Goal: Find specific page/section: Find specific page/section

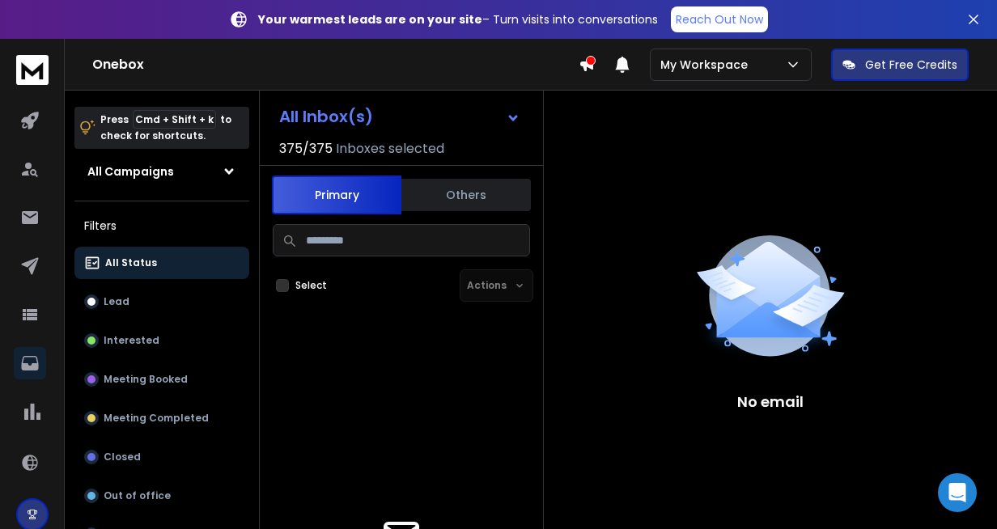
click at [472, 194] on button "Others" at bounding box center [465, 195] width 129 height 36
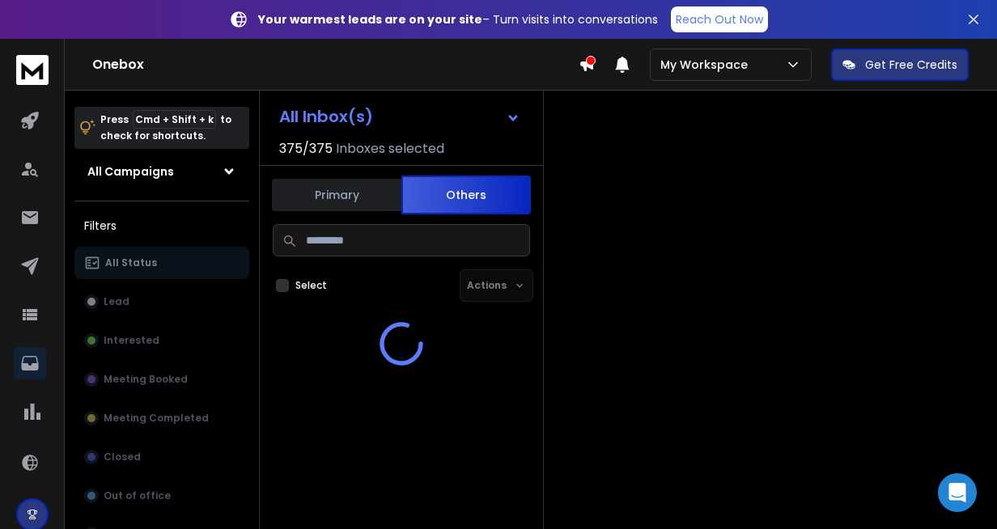
click at [307, 190] on button "Primary" at bounding box center [336, 195] width 129 height 36
click at [468, 201] on button "Others" at bounding box center [465, 195] width 129 height 39
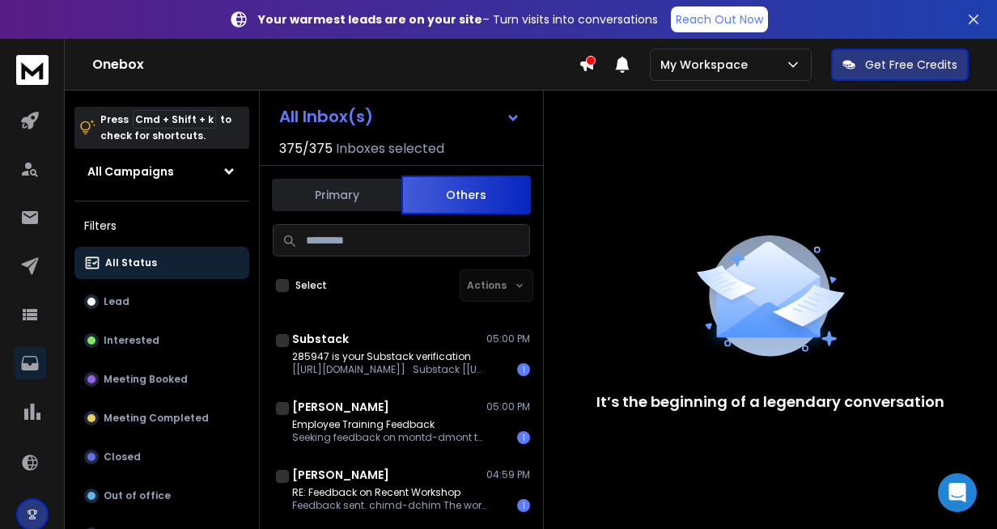
click at [333, 177] on button "Primary" at bounding box center [336, 195] width 129 height 36
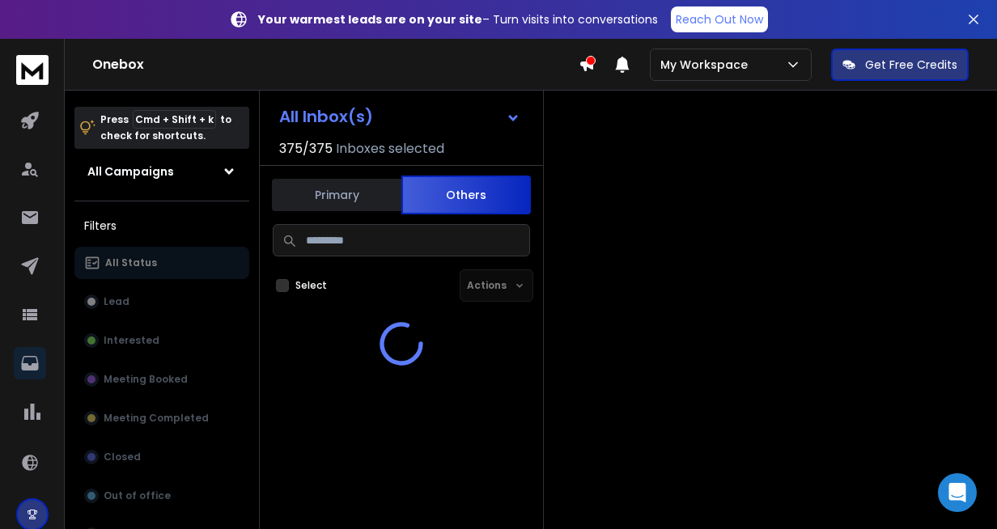
click at [455, 193] on button "Others" at bounding box center [465, 195] width 129 height 39
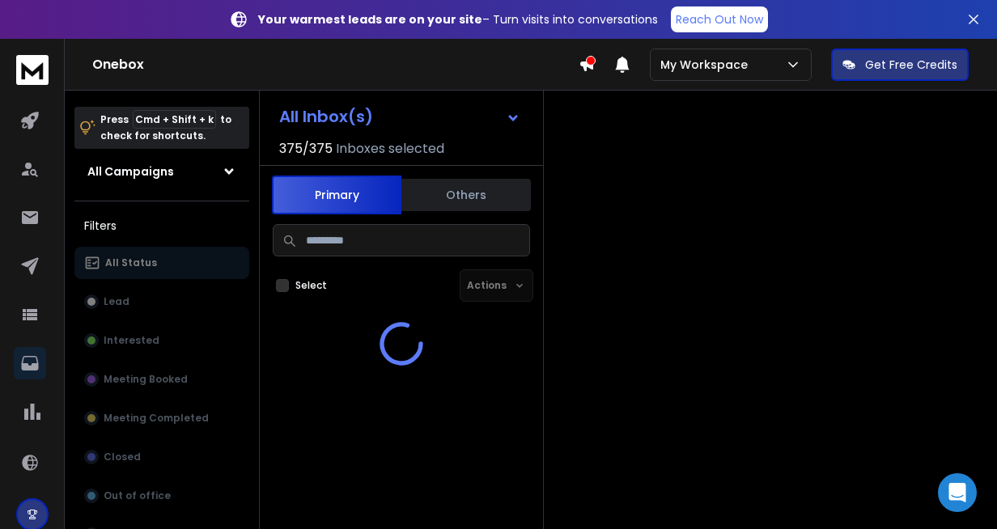
click at [361, 203] on button "Primary" at bounding box center [336, 195] width 129 height 39
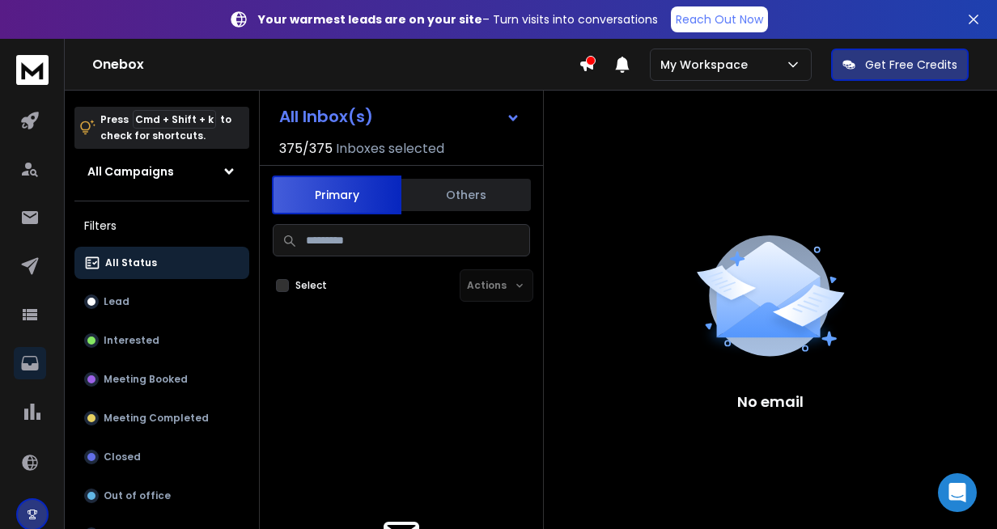
click at [447, 188] on button "Others" at bounding box center [465, 195] width 129 height 36
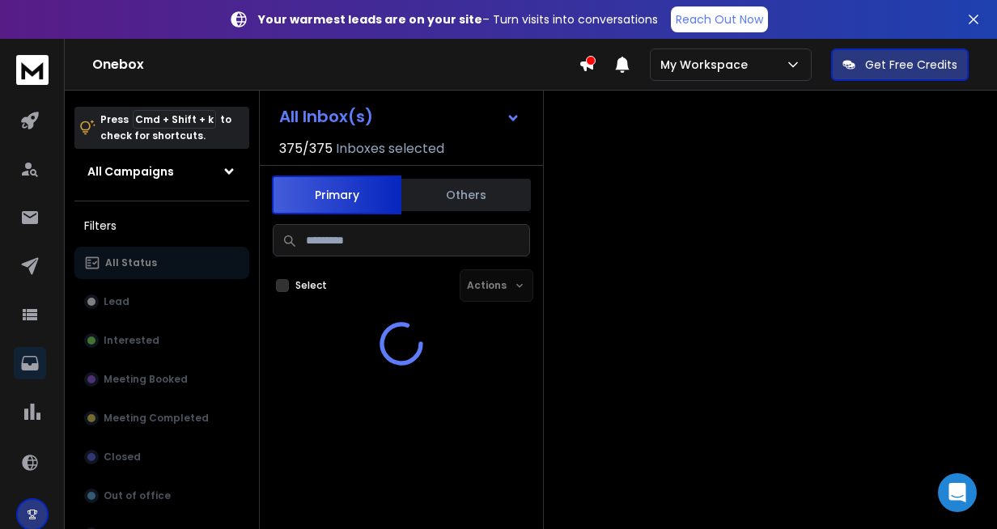
click at [350, 195] on button "Primary" at bounding box center [336, 195] width 129 height 39
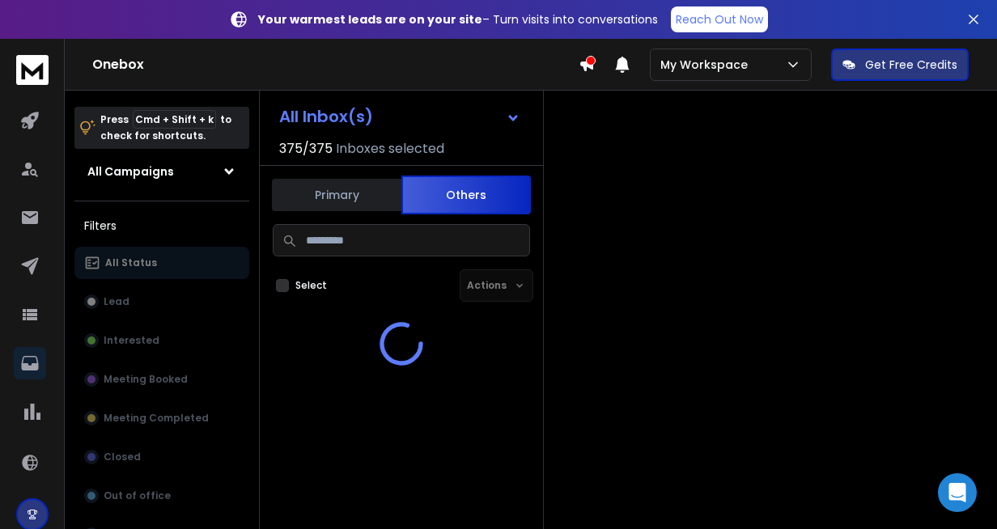
click at [448, 196] on button "Others" at bounding box center [465, 195] width 129 height 39
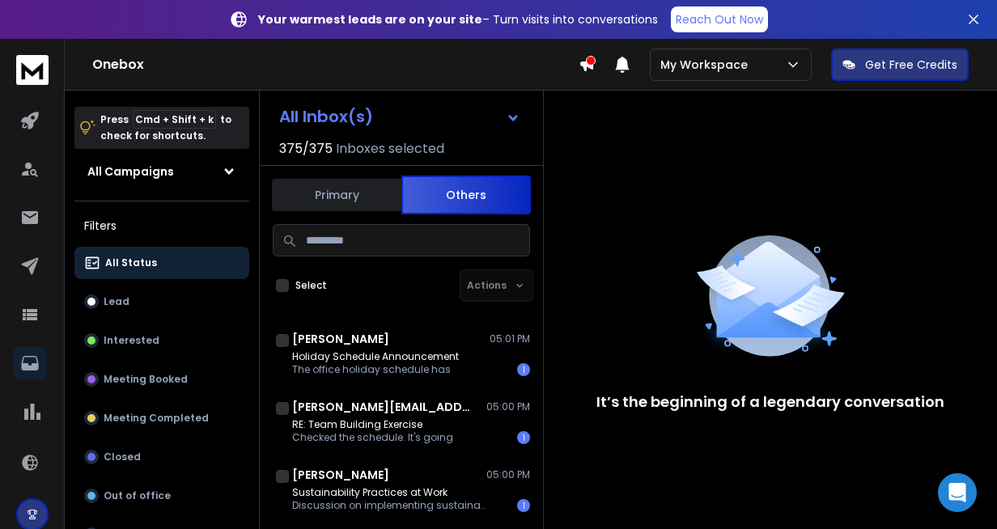
click at [332, 203] on button "Primary" at bounding box center [336, 195] width 129 height 36
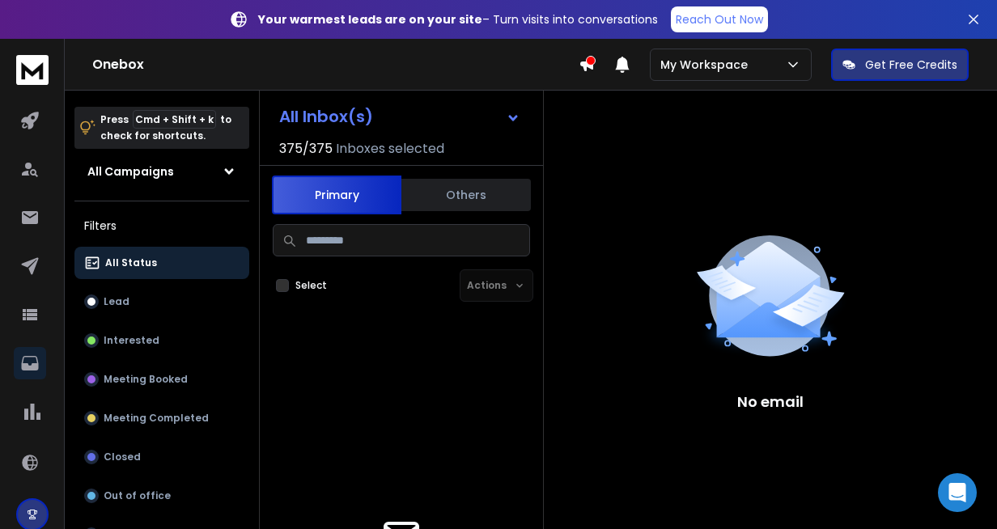
click at [451, 199] on button "Others" at bounding box center [465, 195] width 129 height 36
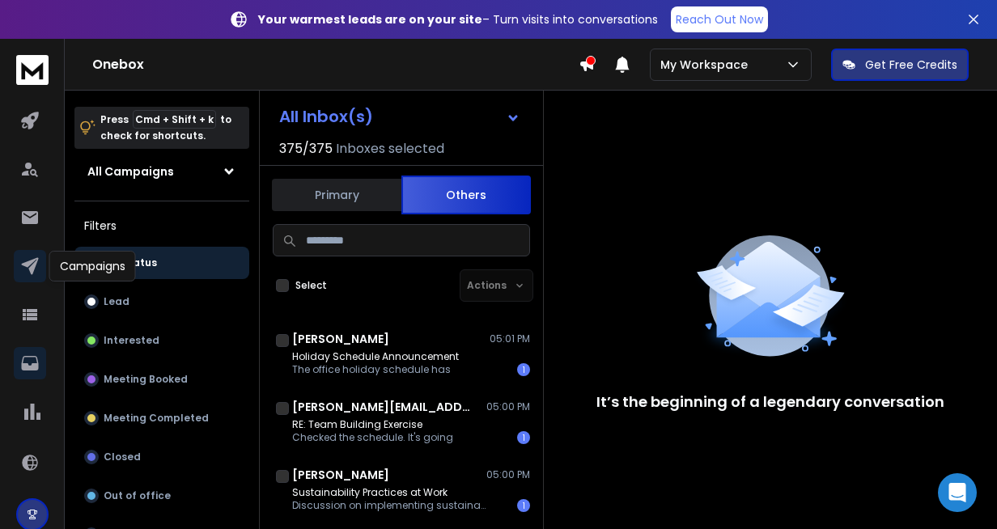
click at [35, 265] on icon at bounding box center [29, 265] width 19 height 19
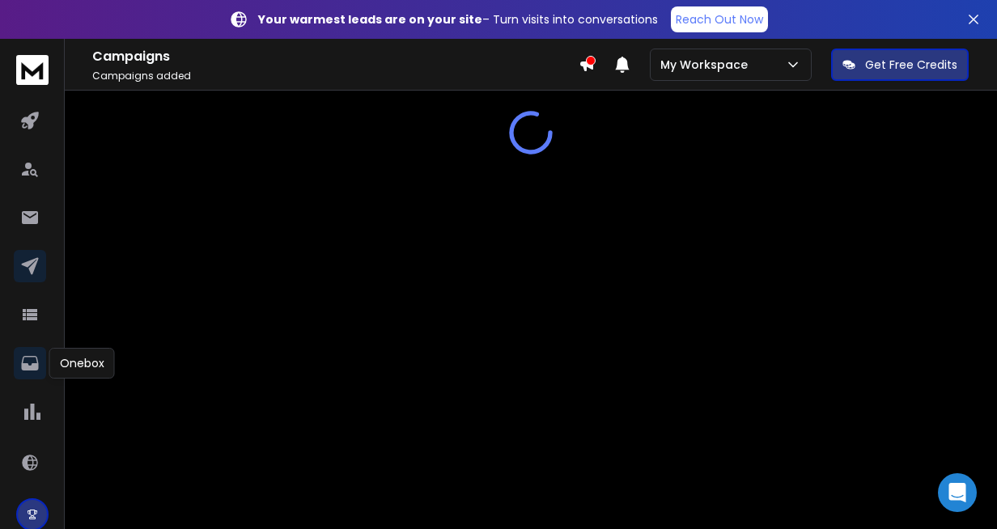
click at [40, 362] on link at bounding box center [30, 363] width 32 height 32
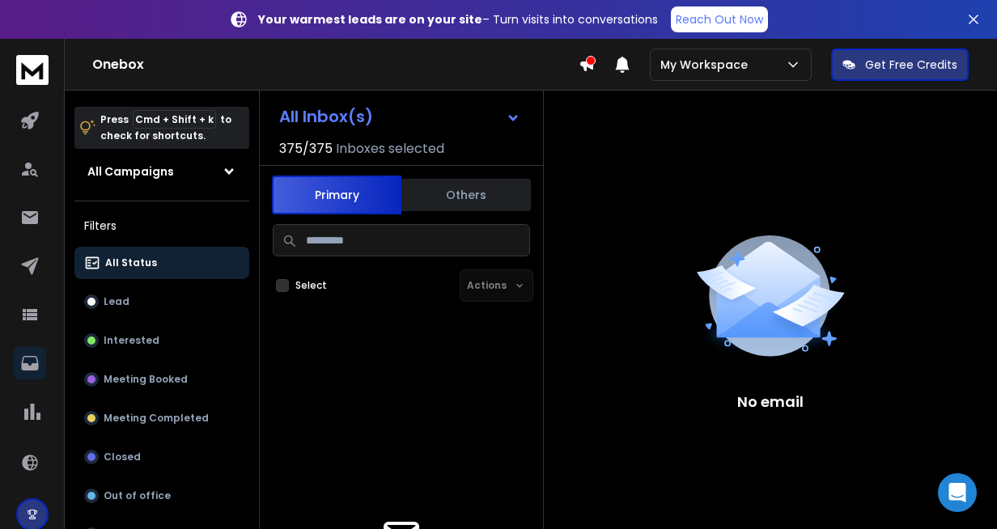
click at [455, 201] on button "Others" at bounding box center [465, 195] width 129 height 36
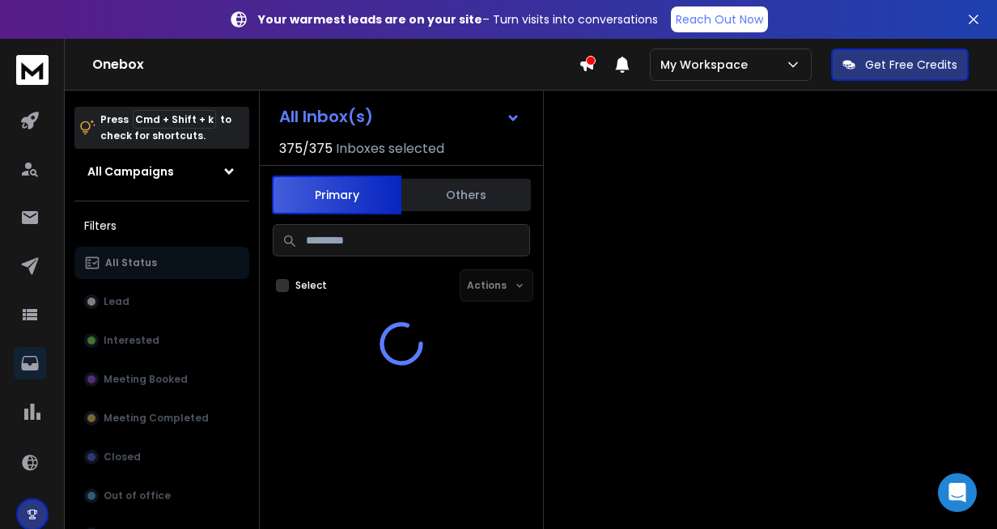
click at [337, 201] on button "Primary" at bounding box center [336, 195] width 129 height 39
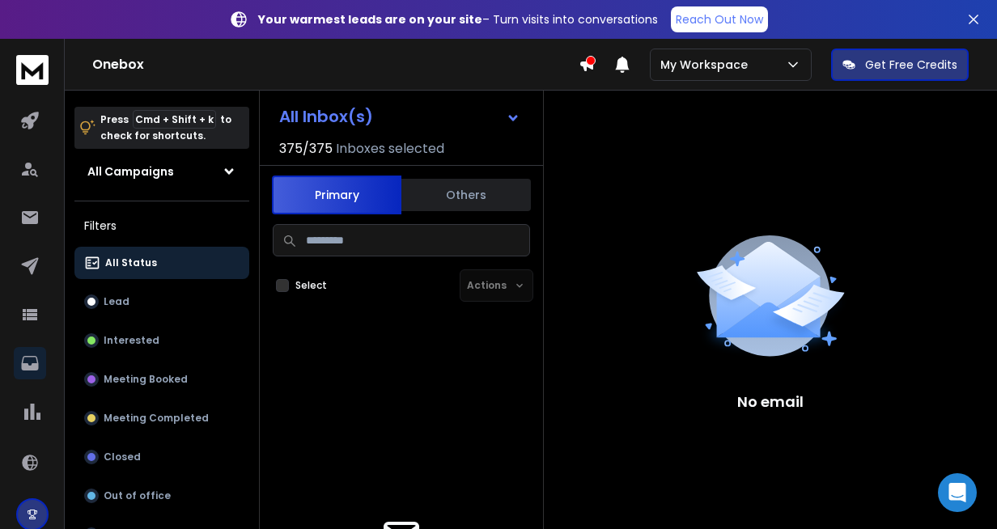
click at [451, 201] on button "Others" at bounding box center [465, 195] width 129 height 36
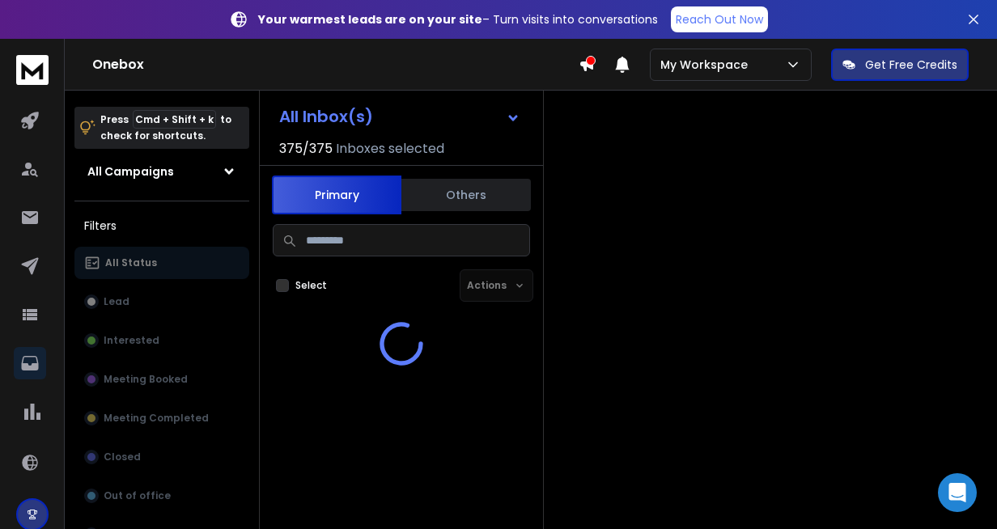
click at [311, 196] on button "Primary" at bounding box center [336, 195] width 129 height 39
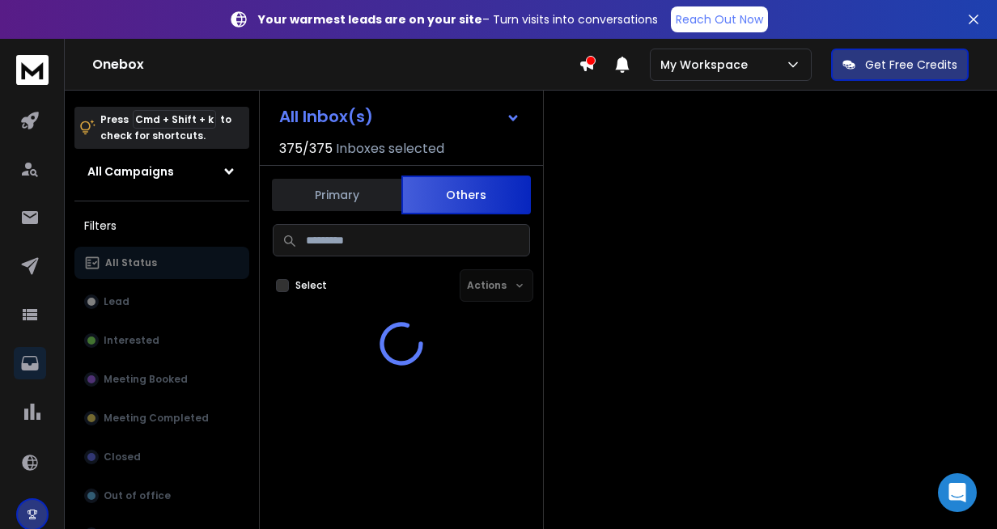
click at [468, 195] on button "Others" at bounding box center [465, 195] width 129 height 39
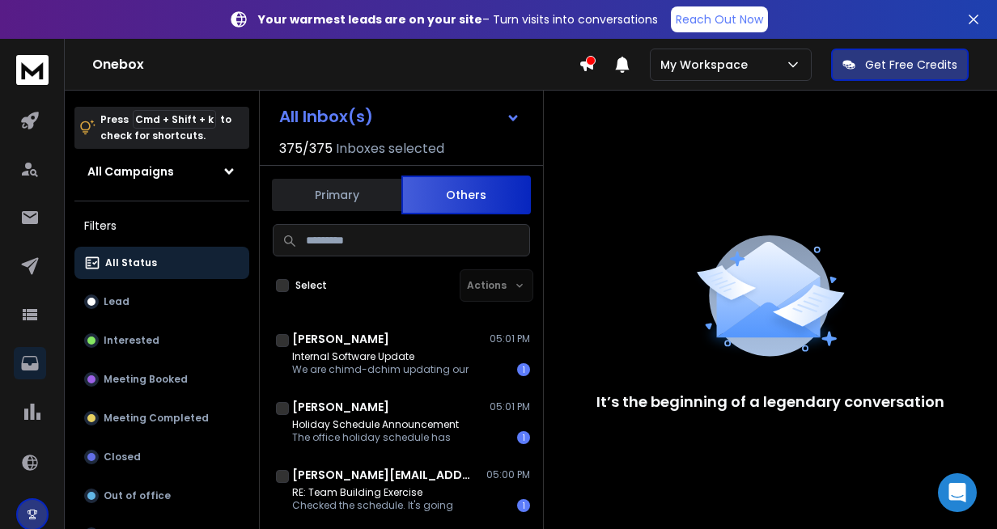
click at [320, 176] on div "All Inbox(s) 375 / 375 Inboxes selected Primary Others Select Actions Roman Lut…" at bounding box center [401, 355] width 283 height 529
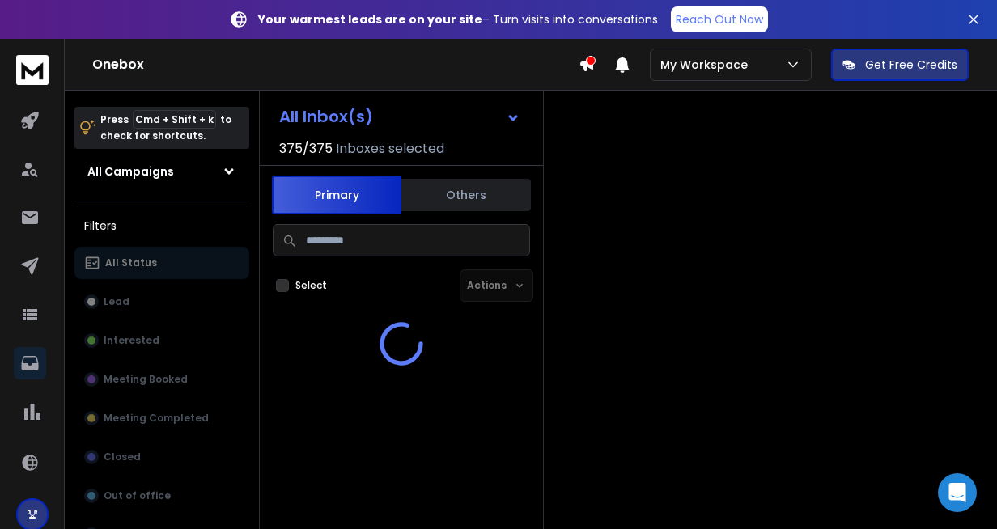
click at [357, 197] on button "Primary" at bounding box center [336, 195] width 129 height 39
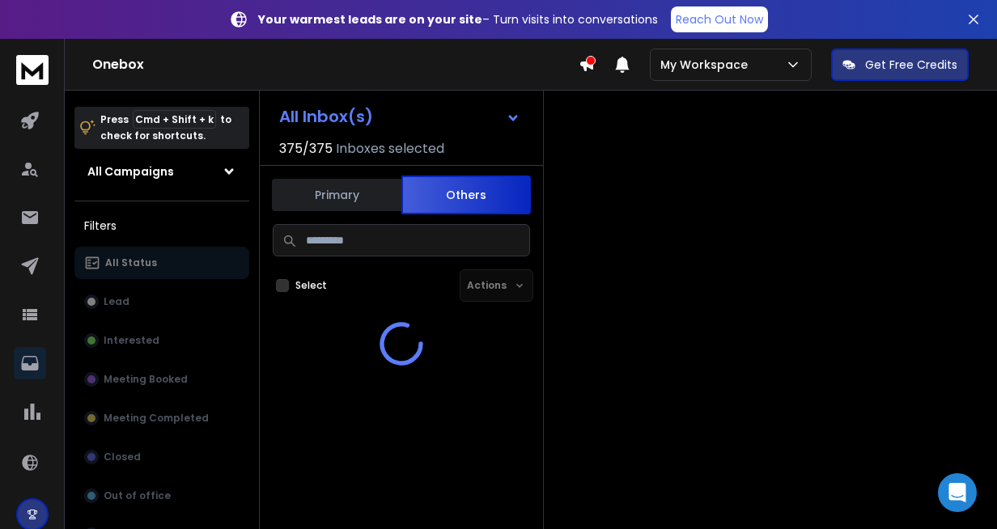
click at [433, 197] on button "Others" at bounding box center [465, 195] width 129 height 39
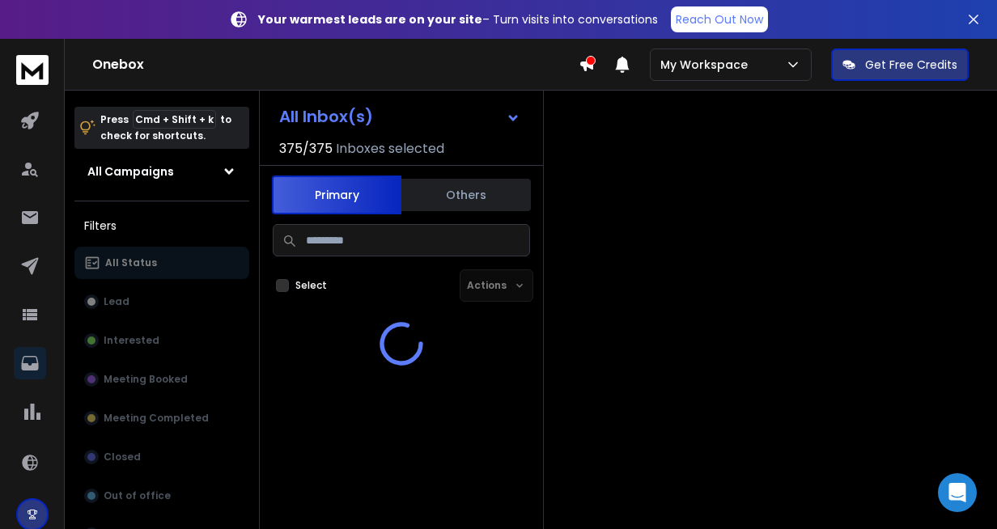
click at [306, 197] on button "Primary" at bounding box center [336, 195] width 129 height 39
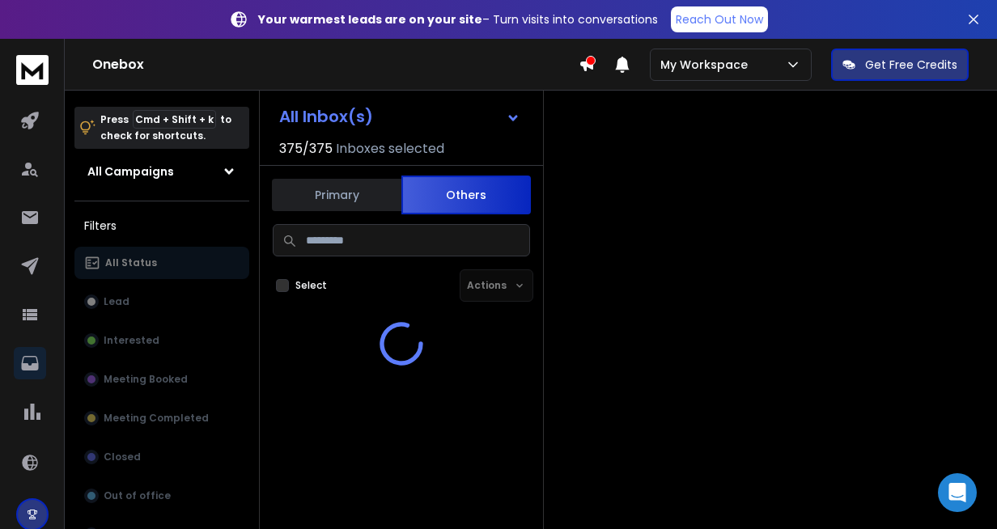
click at [448, 201] on button "Others" at bounding box center [465, 195] width 129 height 39
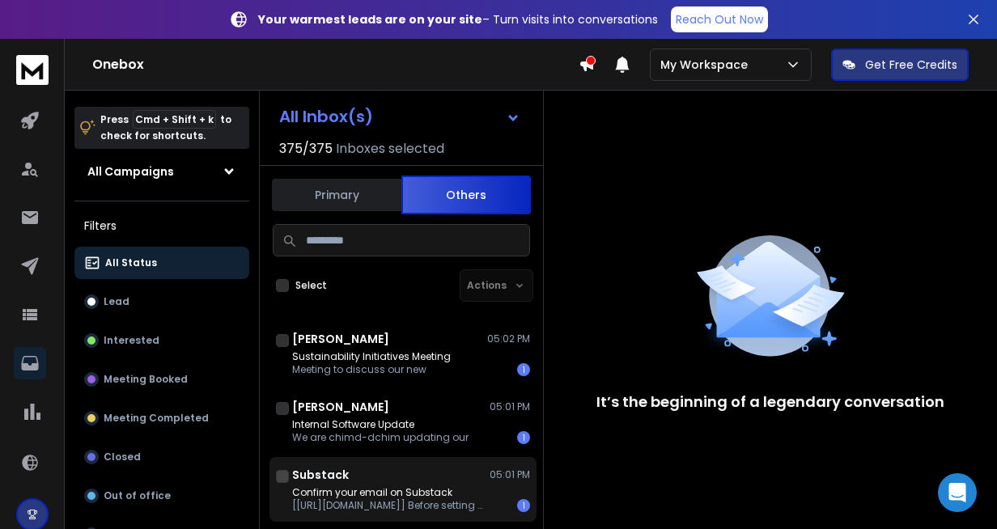
click at [396, 475] on div "Substack 05:01 PM" at bounding box center [411, 475] width 238 height 16
